Goal: Navigation & Orientation: Find specific page/section

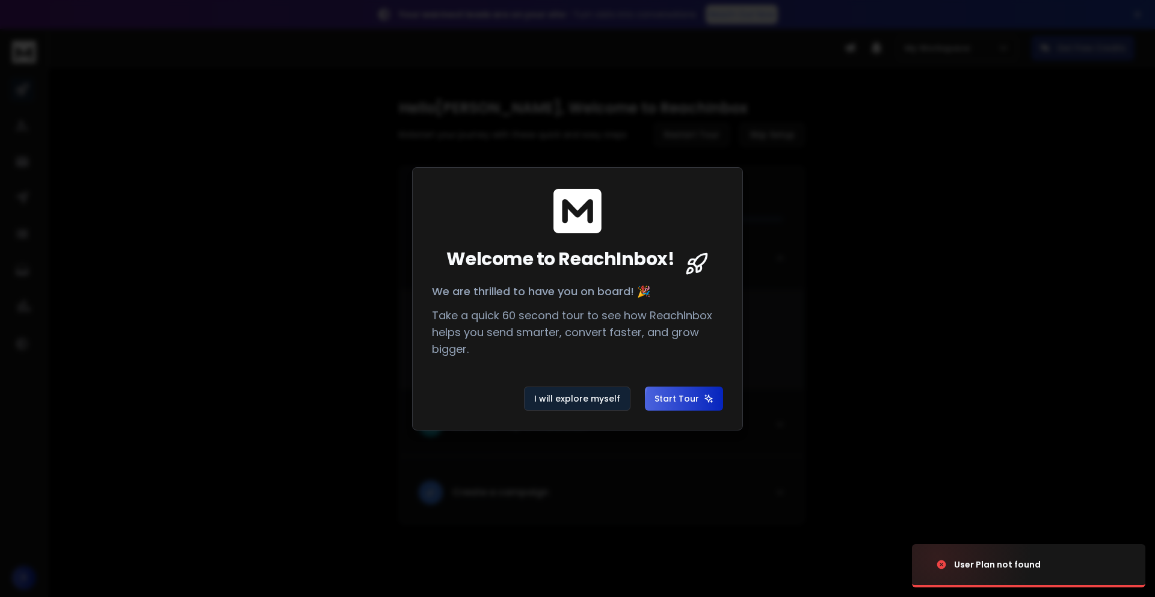
click at [604, 404] on button "I will explore myself" at bounding box center [577, 399] width 106 height 24
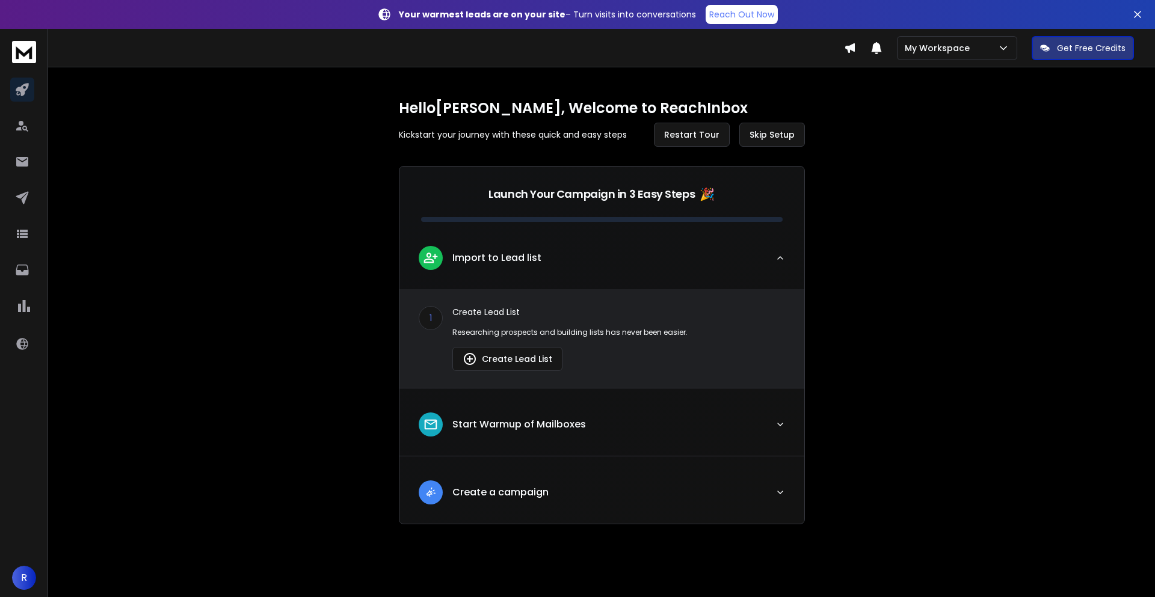
click at [13, 565] on div "R" at bounding box center [24, 315] width 48 height 573
drag, startPoint x: 34, startPoint y: 577, endPoint x: 40, endPoint y: 574, distance: 7.5
click at [34, 577] on span "R" at bounding box center [24, 578] width 24 height 24
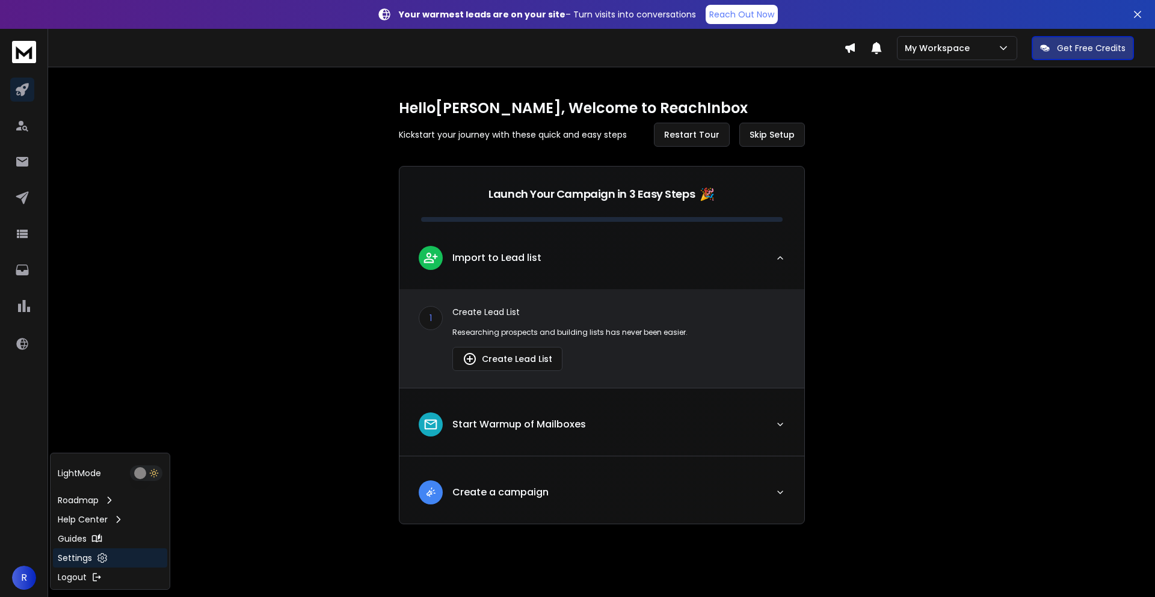
click at [88, 565] on div "Settings" at bounding box center [110, 557] width 114 height 19
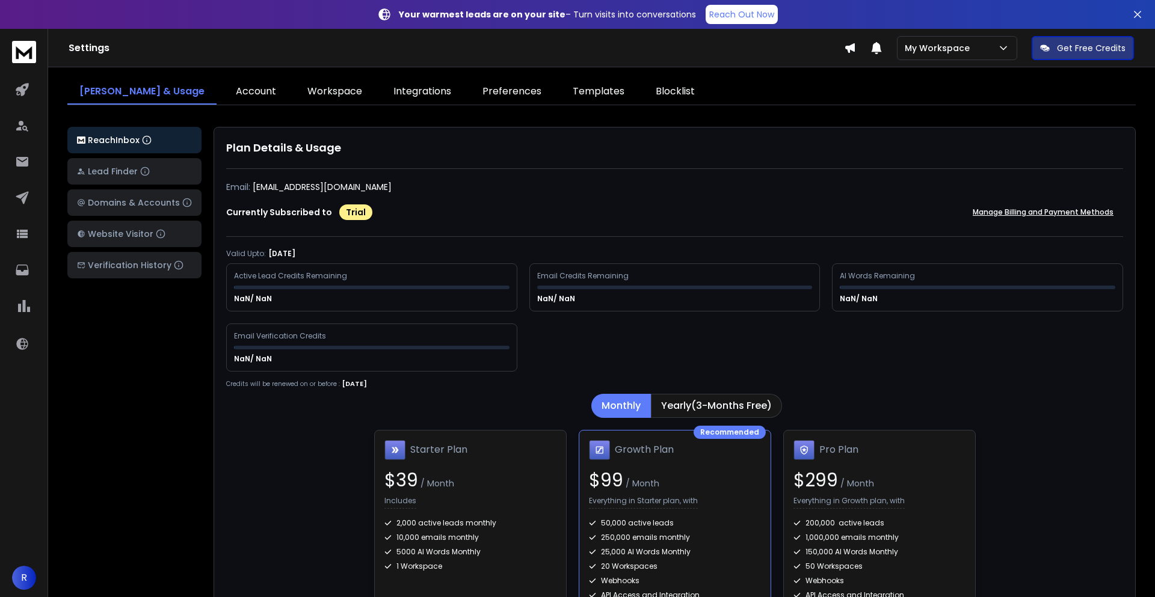
click at [232, 91] on link "Account" at bounding box center [256, 91] width 64 height 25
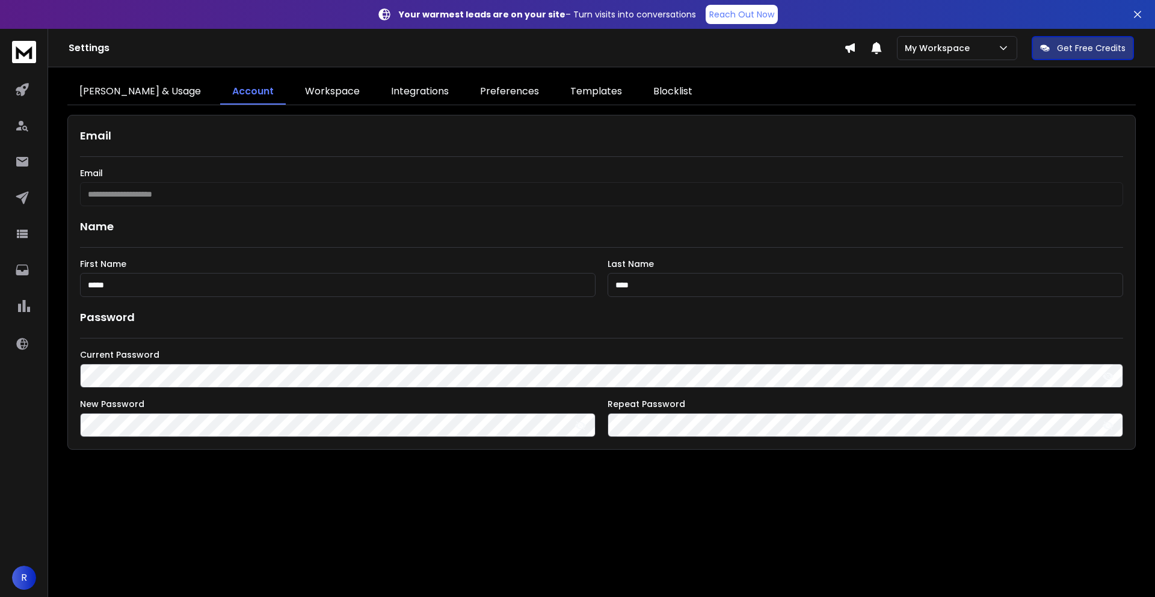
click at [307, 75] on div "**********" at bounding box center [601, 357] width 1106 height 580
click at [379, 85] on link "Integrations" at bounding box center [420, 91] width 82 height 25
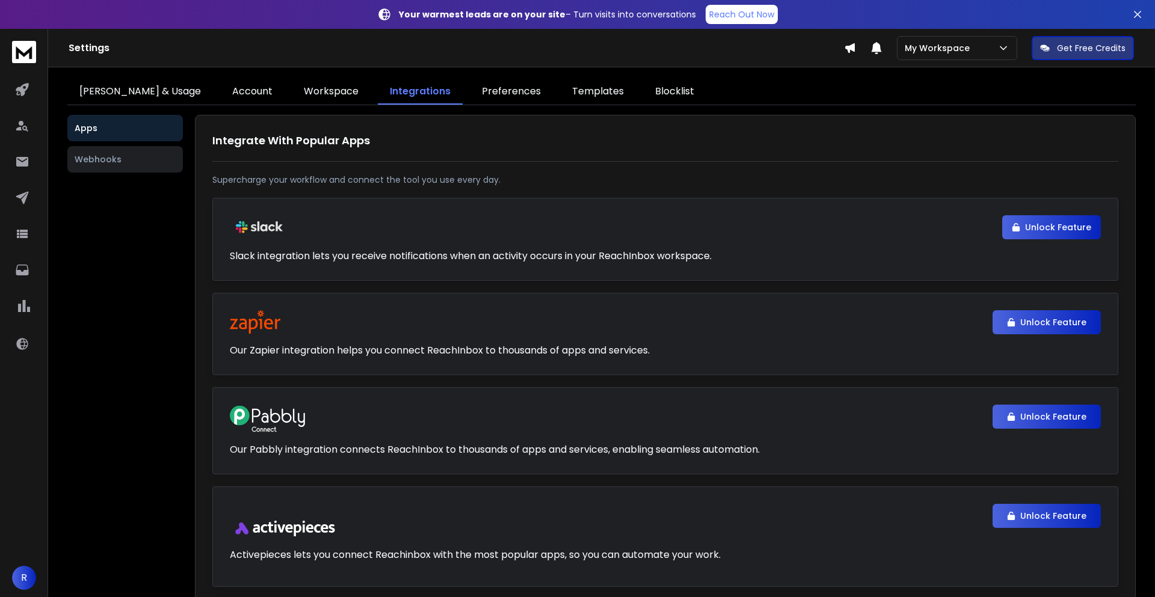
click at [560, 99] on link "Templates" at bounding box center [598, 91] width 76 height 25
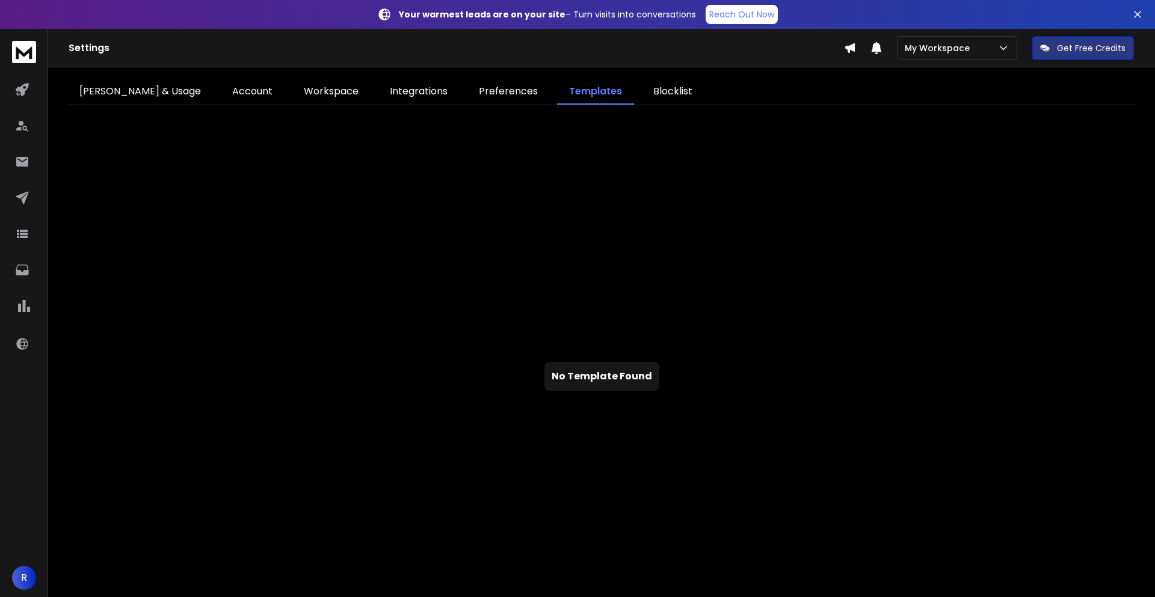
click at [641, 92] on link "Blocklist" at bounding box center [672, 91] width 63 height 25
click at [557, 96] on link "Templates" at bounding box center [595, 91] width 76 height 25
click at [467, 98] on link "Preferences" at bounding box center [508, 91] width 83 height 25
click at [378, 97] on link "Integrations" at bounding box center [419, 91] width 82 height 25
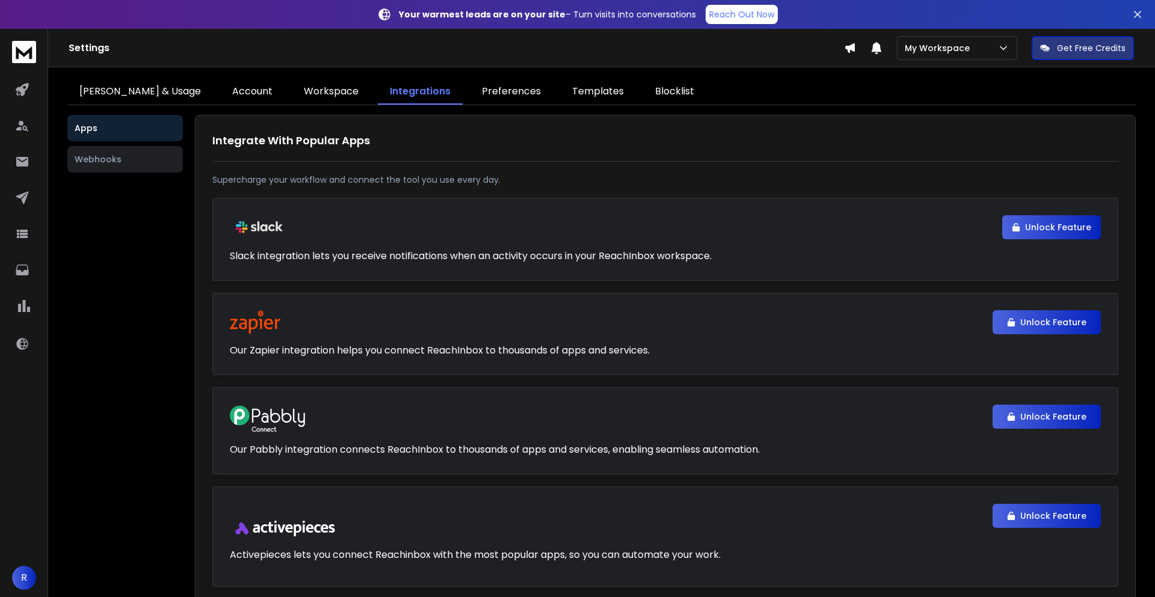
click at [220, 101] on link "Account" at bounding box center [252, 91] width 64 height 25
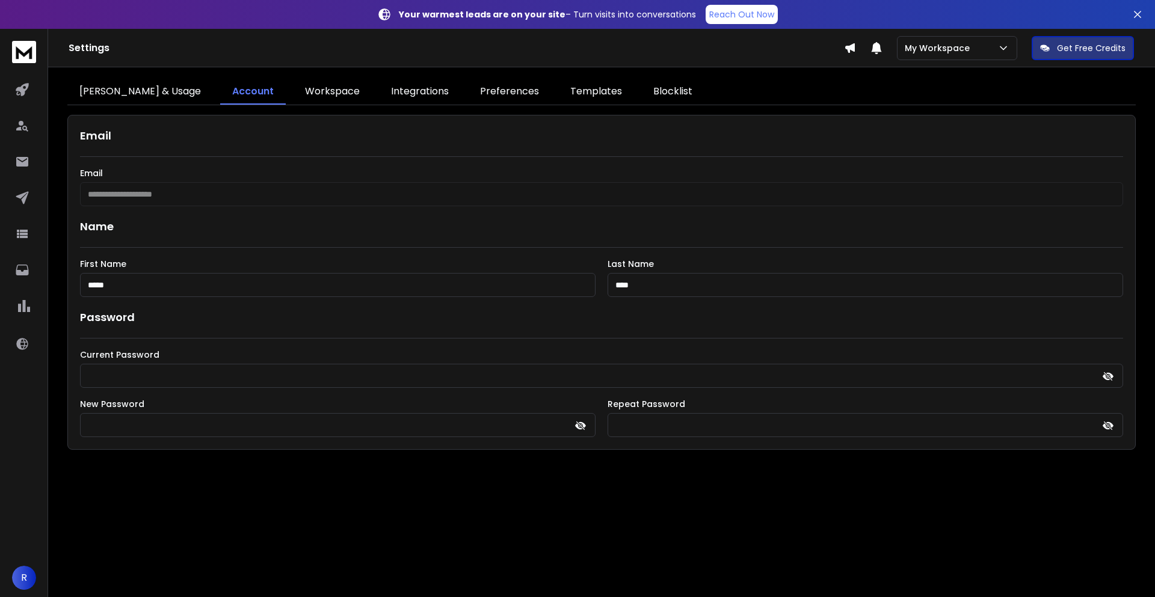
click at [114, 97] on link "Billings & Usage" at bounding box center [140, 91] width 146 height 25
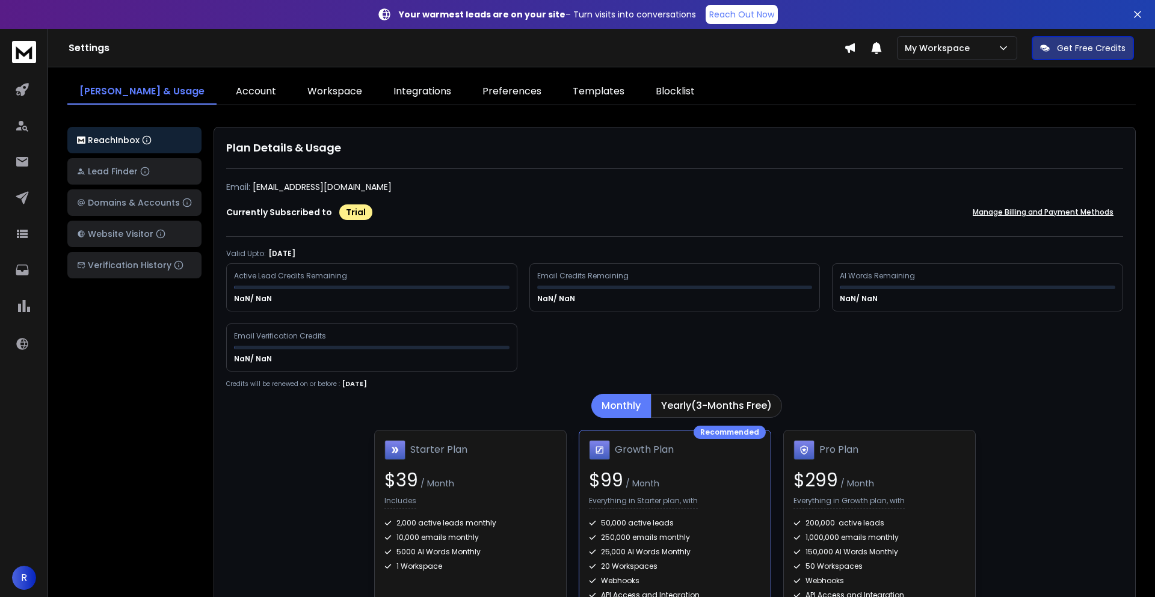
click at [224, 95] on link "Account" at bounding box center [256, 91] width 64 height 25
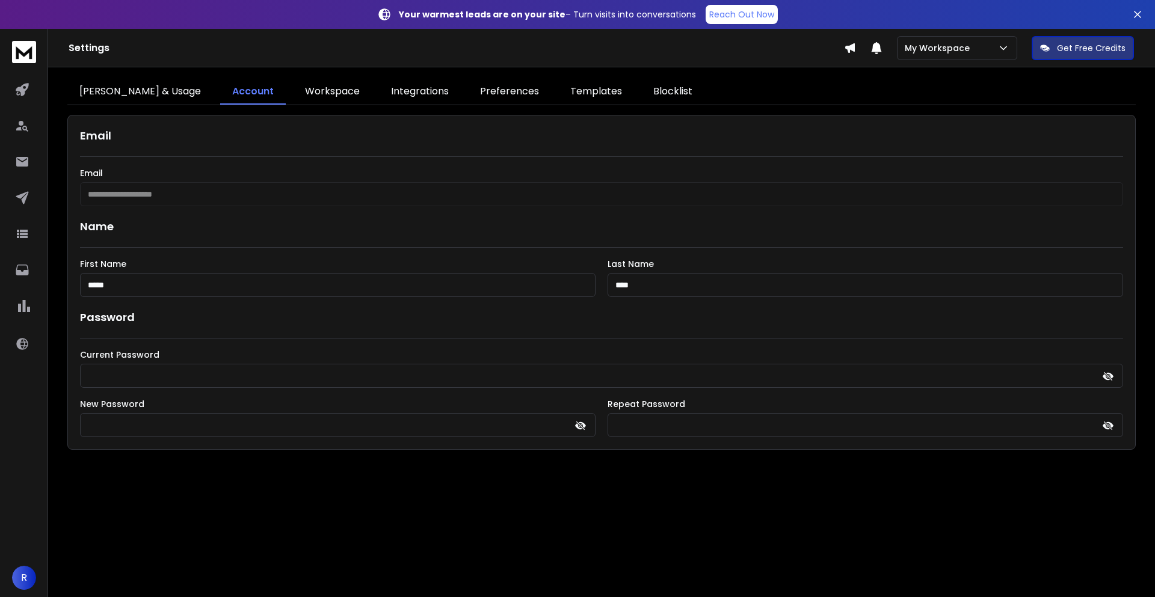
click at [293, 85] on link "Workspace" at bounding box center [332, 91] width 79 height 25
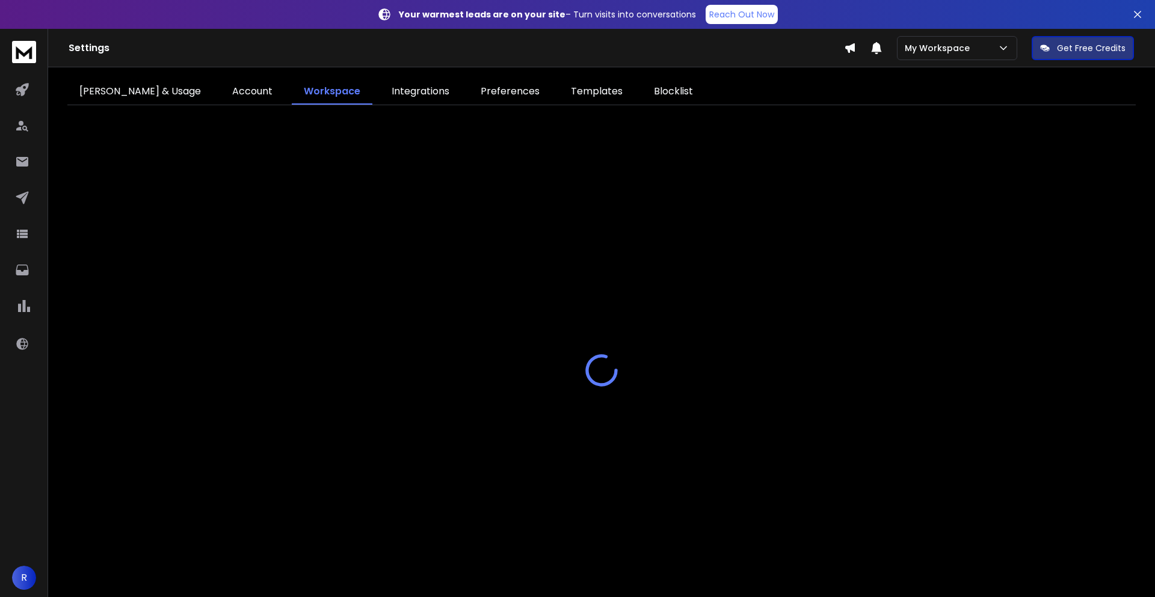
click at [379, 85] on link "Integrations" at bounding box center [420, 91] width 82 height 25
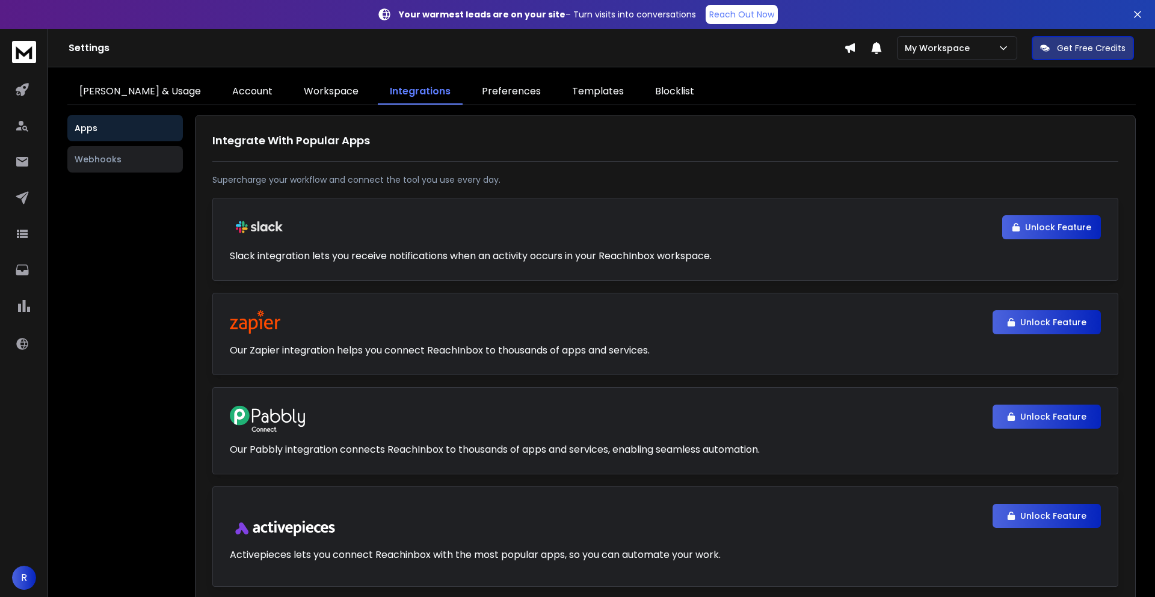
click at [474, 91] on link "Preferences" at bounding box center [511, 91] width 83 height 25
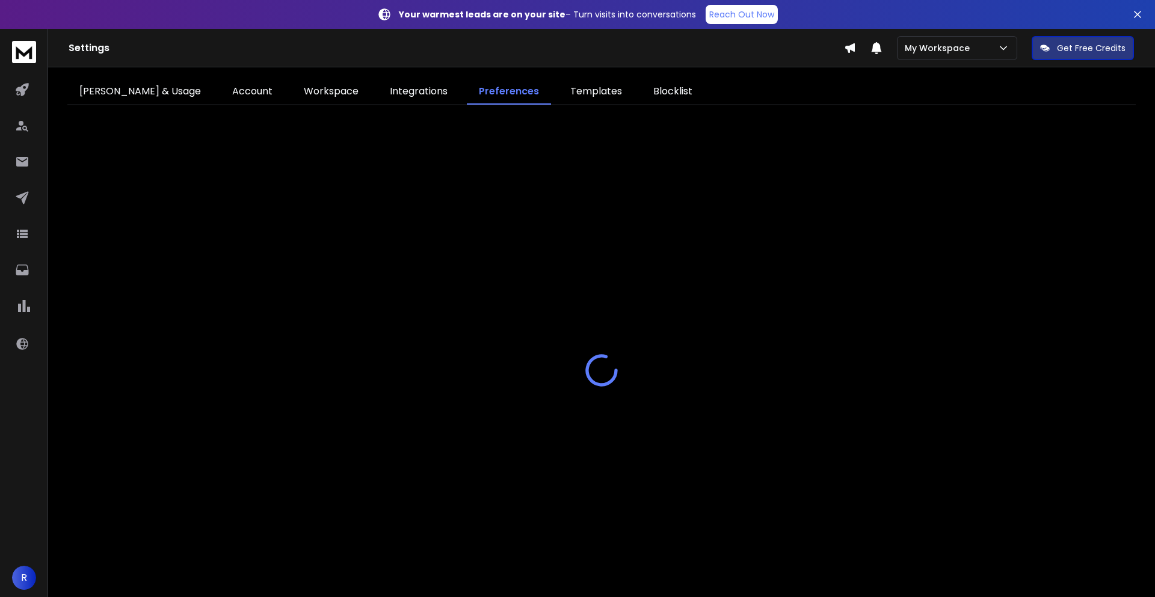
click at [558, 90] on link "Templates" at bounding box center [596, 91] width 76 height 25
click at [641, 90] on link "Blocklist" at bounding box center [672, 91] width 63 height 25
click at [19, 99] on link at bounding box center [22, 90] width 24 height 24
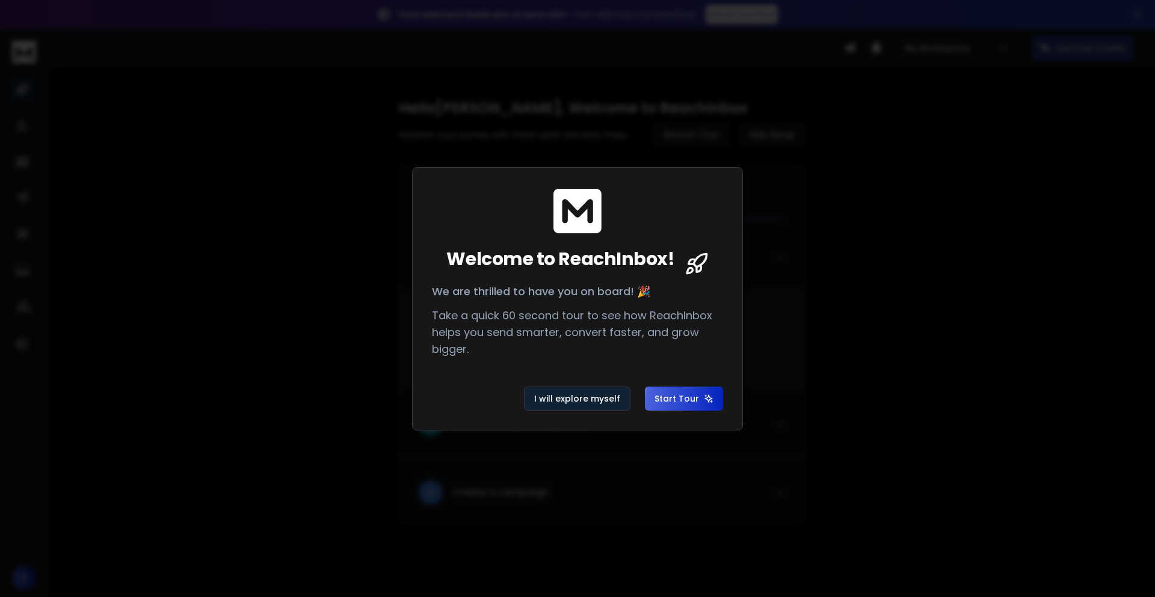
click at [603, 399] on button "I will explore myself" at bounding box center [577, 399] width 106 height 24
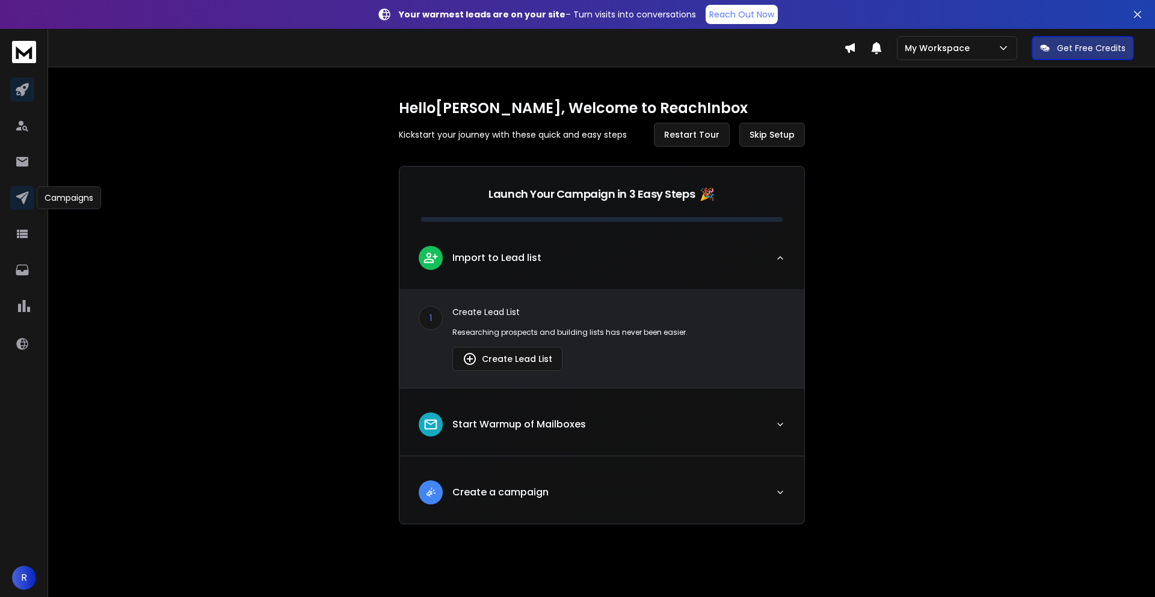
click at [25, 191] on icon at bounding box center [22, 198] width 14 height 14
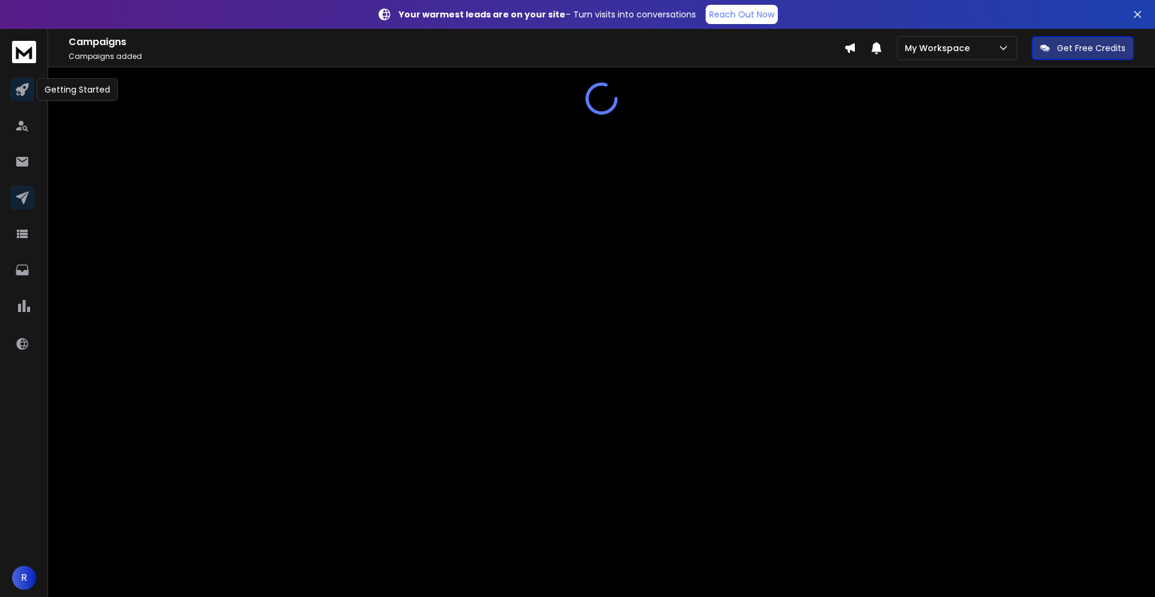
click at [22, 95] on icon at bounding box center [22, 89] width 13 height 13
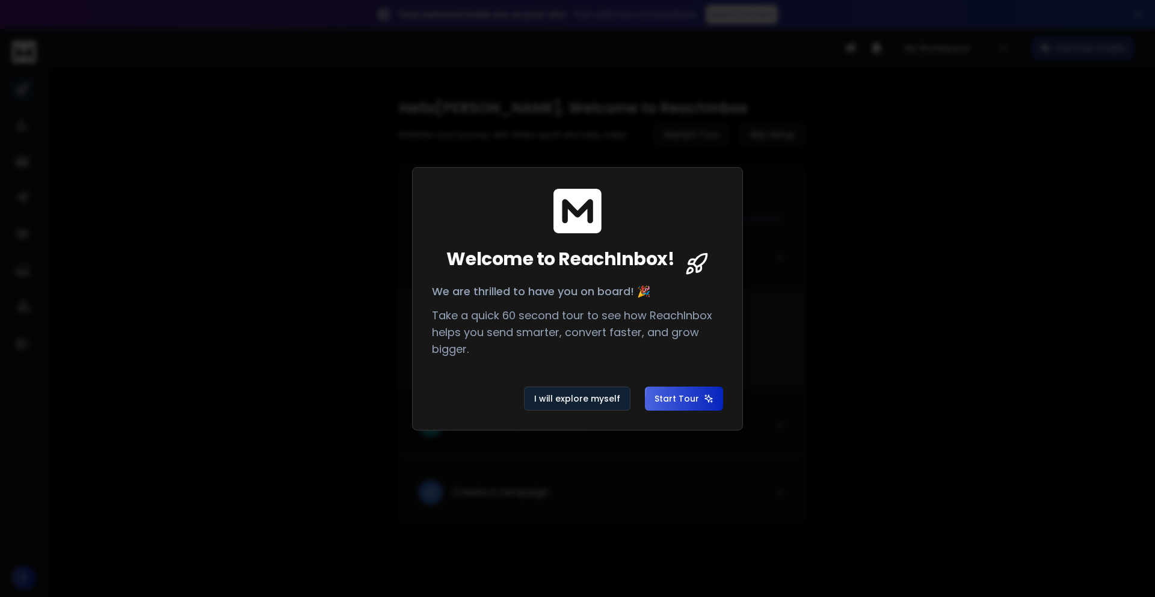
click at [561, 402] on button "I will explore myself" at bounding box center [577, 399] width 106 height 24
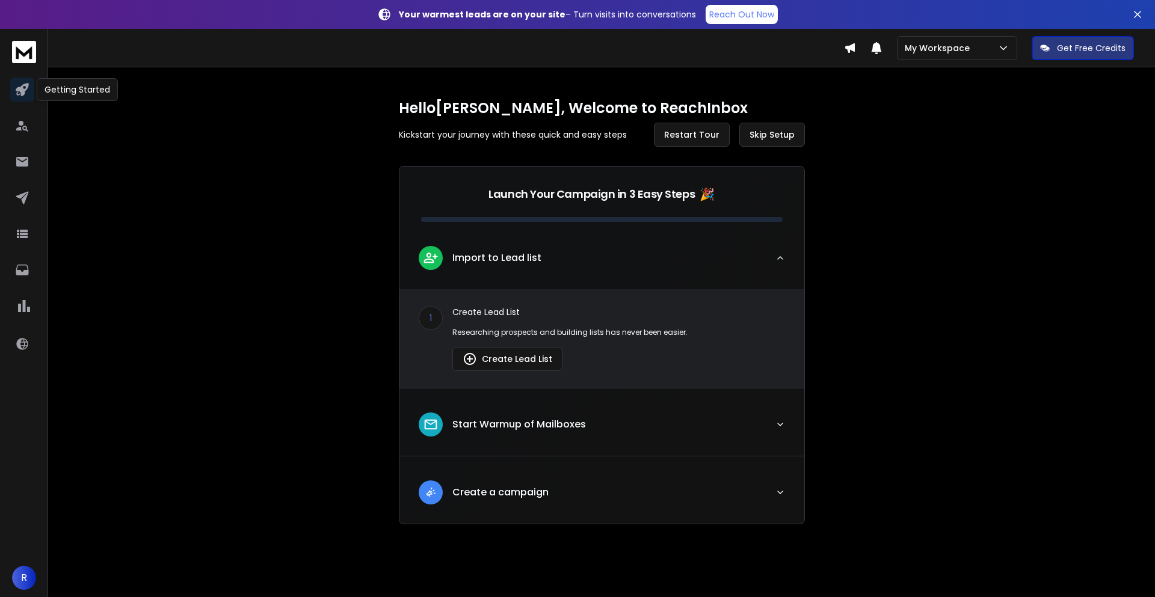
click at [28, 84] on icon at bounding box center [22, 89] width 14 height 14
click at [26, 146] on div at bounding box center [24, 219] width 28 height 283
click at [25, 160] on icon at bounding box center [22, 162] width 12 height 10
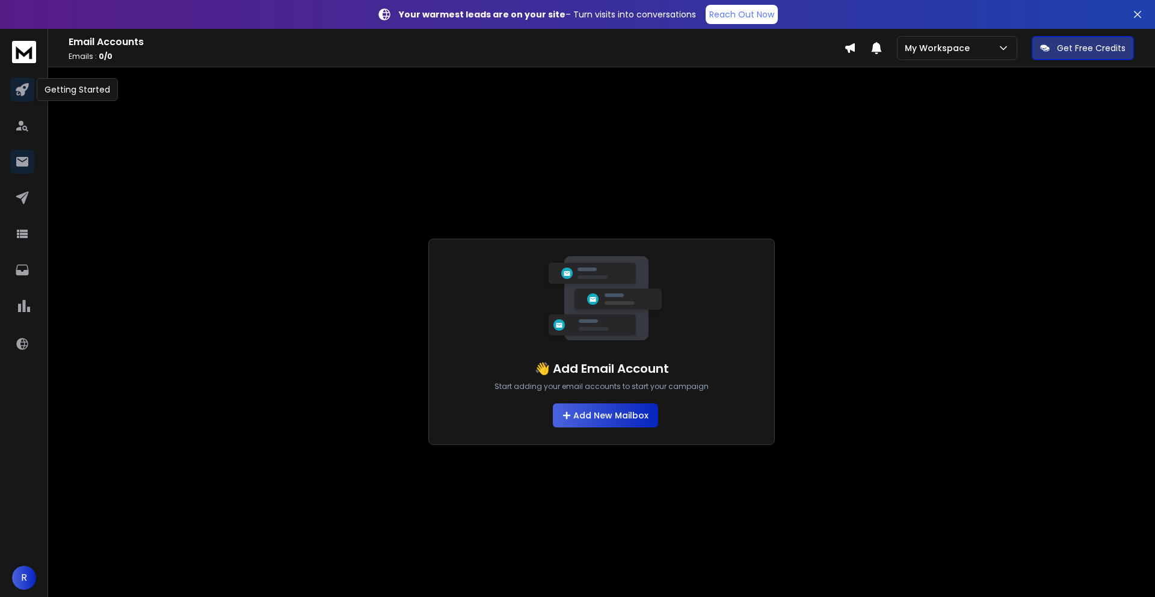
click at [25, 92] on icon at bounding box center [22, 89] width 14 height 14
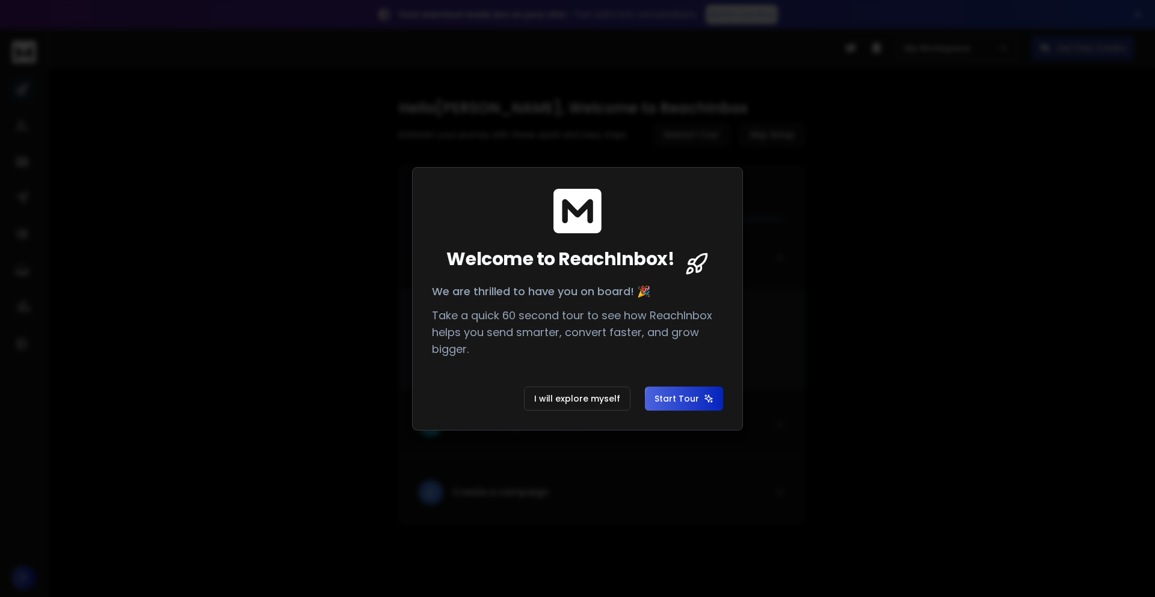
click at [605, 383] on div "Dialog Title Welcome to ReachInbox! We are thrilled to have you on board! 🎉 Tak…" at bounding box center [577, 298] width 331 height 263
click at [606, 411] on div "Dialog Title Welcome to ReachInbox! We are thrilled to have you on board! 🎉 Tak…" at bounding box center [577, 298] width 331 height 263
click at [604, 403] on button "I will explore myself" at bounding box center [577, 399] width 106 height 24
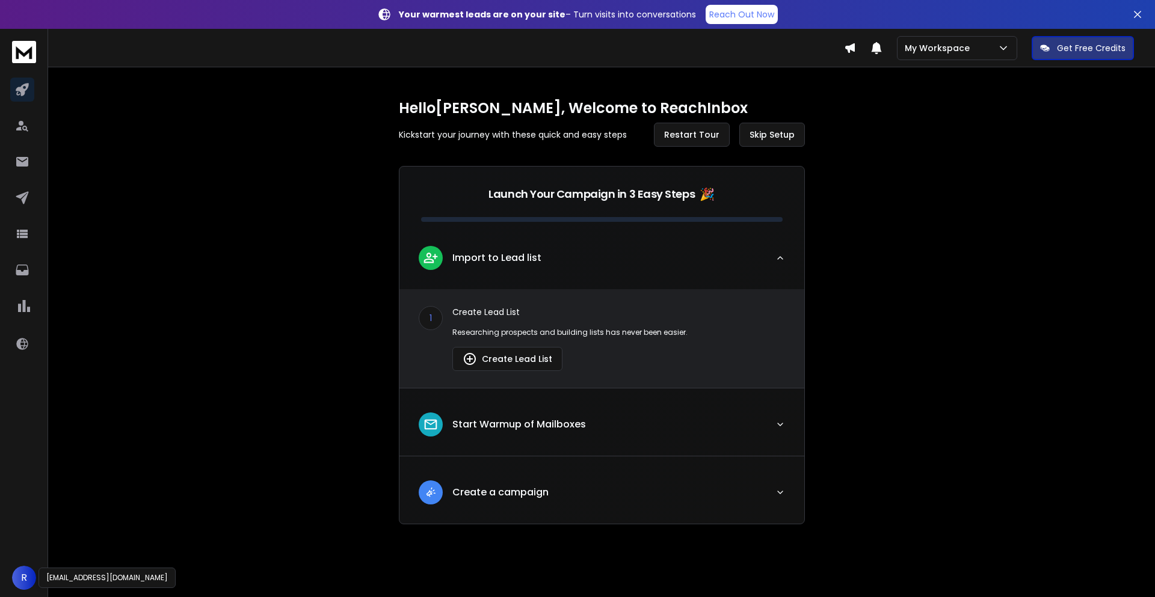
click at [29, 587] on span "R" at bounding box center [24, 578] width 24 height 24
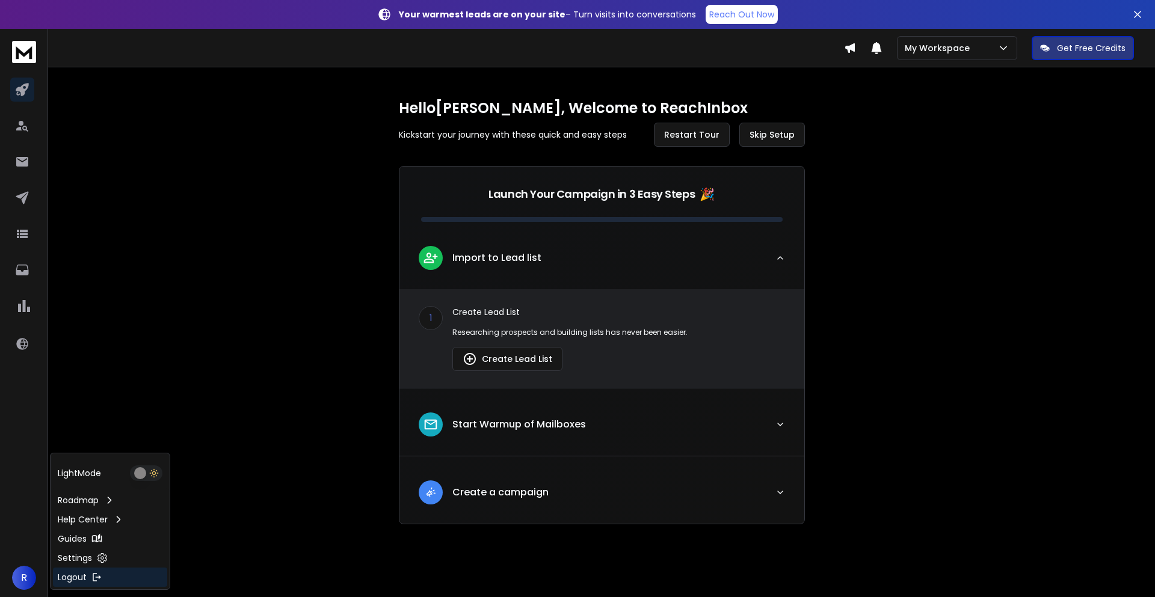
click at [78, 586] on div "Logout" at bounding box center [110, 577] width 114 height 19
